Goal: Task Accomplishment & Management: Use online tool/utility

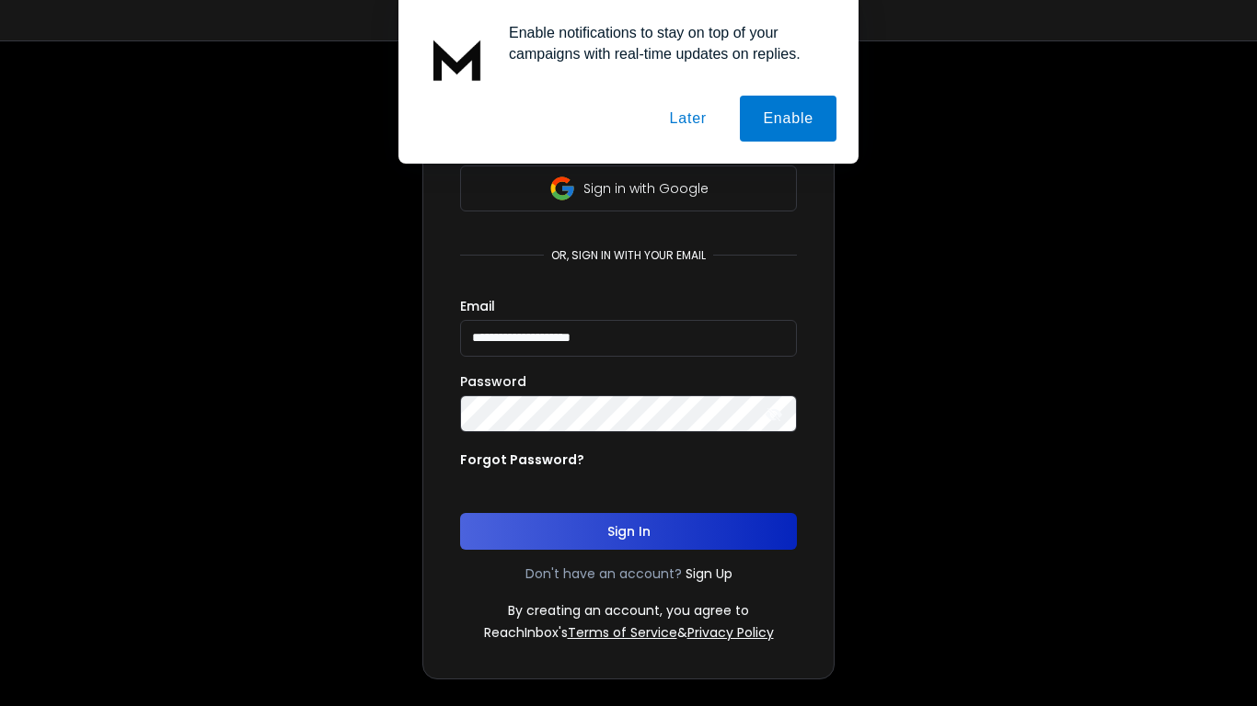
type input "**********"
click at [628, 531] on button "Sign In" at bounding box center [628, 531] width 337 height 37
